Goal: Information Seeking & Learning: Find specific fact

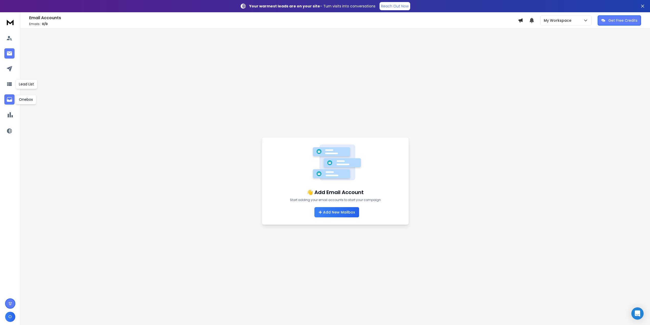
click at [8, 98] on icon at bounding box center [9, 99] width 6 height 6
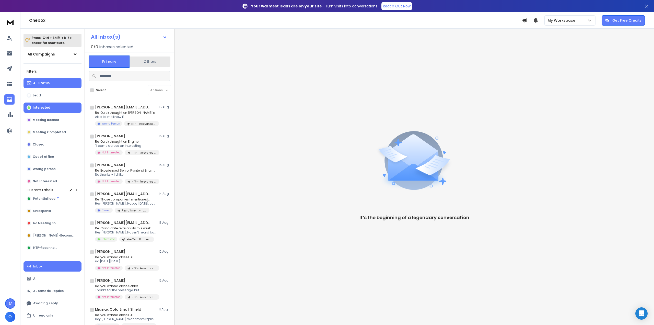
click at [36, 108] on p "Interested" at bounding box center [42, 108] width 18 height 4
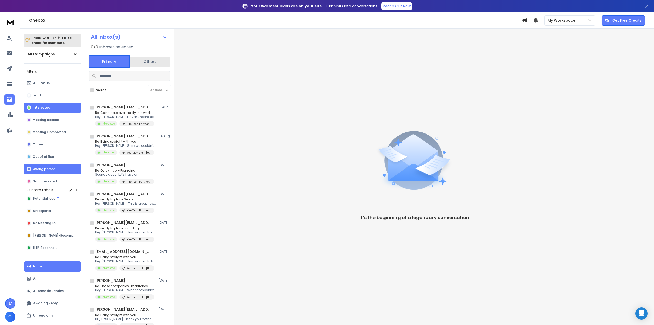
click at [55, 168] on button "Wrong person" at bounding box center [53, 169] width 58 height 10
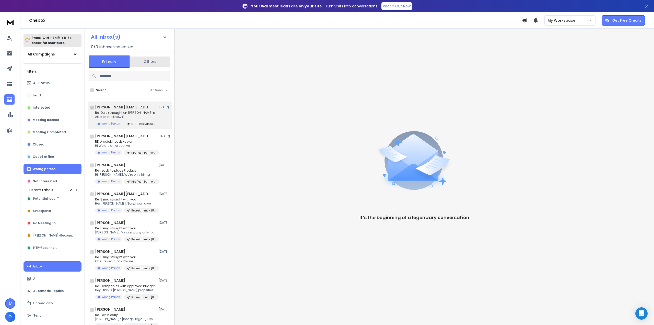
click at [102, 118] on p "Also, let me know if" at bounding box center [125, 117] width 61 height 4
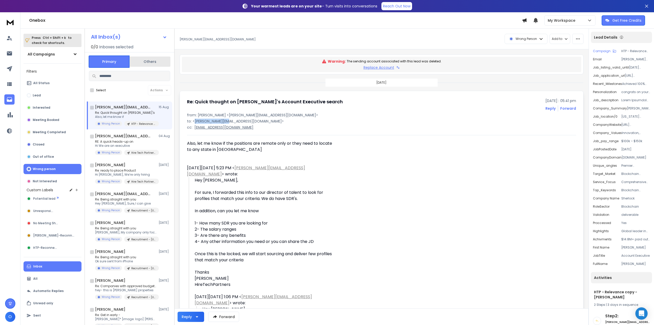
copy p "[PERSON_NAME][EMAIL_ADDRESS][DOMAIN_NAME]"
drag, startPoint x: 192, startPoint y: 122, endPoint x: 223, endPoint y: 121, distance: 30.7
click at [223, 121] on p "to: <[PERSON_NAME][EMAIL_ADDRESS][DOMAIN_NAME]>" at bounding box center [381, 121] width 389 height 5
click at [633, 156] on p "[DOMAIN_NAME]" at bounding box center [636, 157] width 28 height 4
click at [636, 157] on p "[DOMAIN_NAME]" at bounding box center [636, 157] width 28 height 4
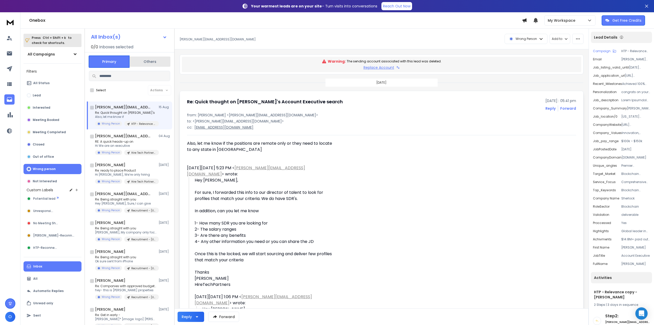
click at [631, 199] on p "Sherlock" at bounding box center [636, 198] width 29 height 4
click at [639, 60] on p "[PERSON_NAME][EMAIL_ADDRESS][DOMAIN_NAME]" at bounding box center [636, 59] width 29 height 4
click at [629, 263] on p "[PERSON_NAME]" at bounding box center [636, 264] width 29 height 4
click at [631, 158] on p "[DOMAIN_NAME]" at bounding box center [636, 157] width 28 height 4
copy div "1- How many SDR you are looking for 2- The salary ranges 3- Are there any benef…"
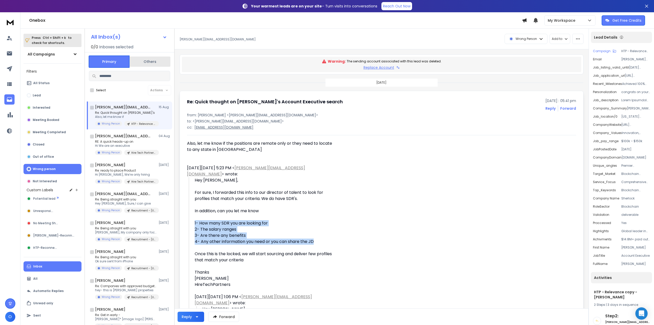
drag, startPoint x: 191, startPoint y: 215, endPoint x: 325, endPoint y: 233, distance: 135.6
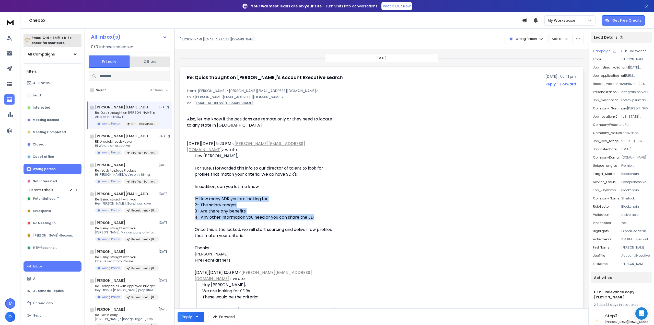
scroll to position [26, 0]
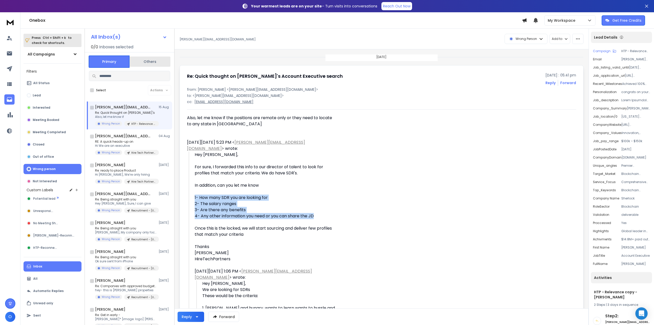
copy div "Once this is the locked, we will start sourcing and deliver few profiles that m…"
drag, startPoint x: 242, startPoint y: 230, endPoint x: 187, endPoint y: 220, distance: 55.9
click at [631, 255] on p "Account Executive" at bounding box center [636, 256] width 29 height 4
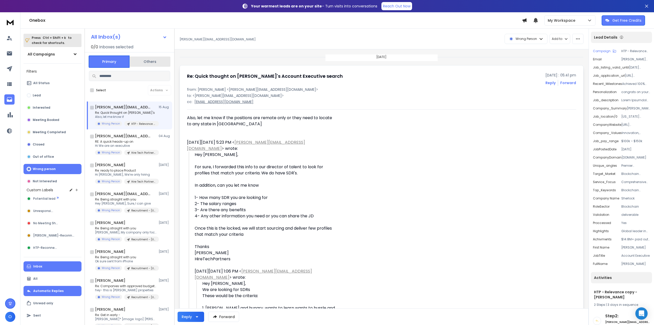
click at [42, 289] on p "Automatic Replies" at bounding box center [48, 291] width 30 height 4
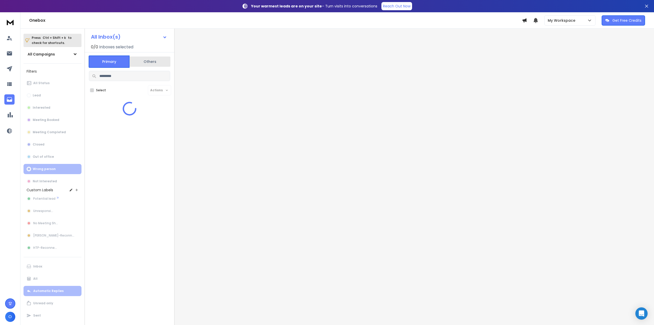
scroll to position [0, 0]
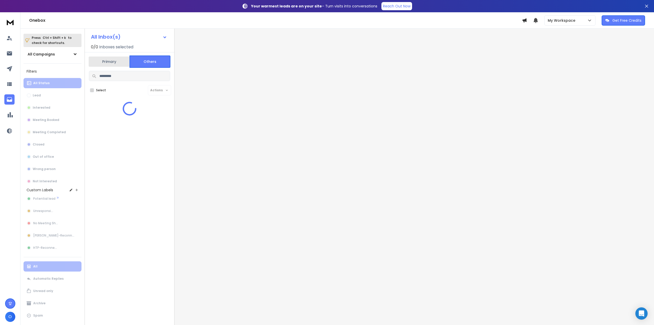
click at [139, 59] on button "Others" at bounding box center [150, 61] width 41 height 12
